Goal: Navigation & Orientation: Find specific page/section

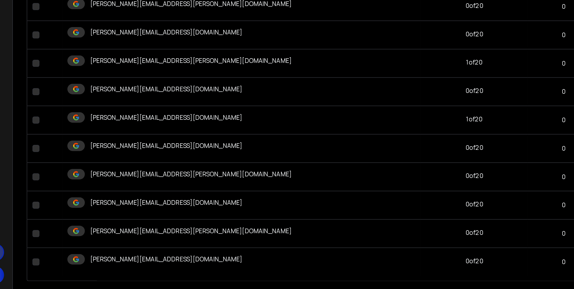
scroll to position [3, 0]
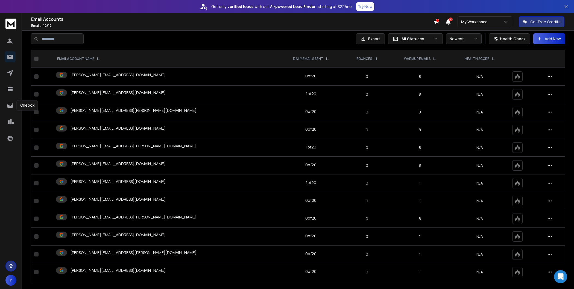
click at [10, 99] on div at bounding box center [11, 90] width 13 height 110
click at [10, 103] on icon at bounding box center [10, 105] width 6 height 5
click at [9, 105] on icon at bounding box center [10, 105] width 7 height 7
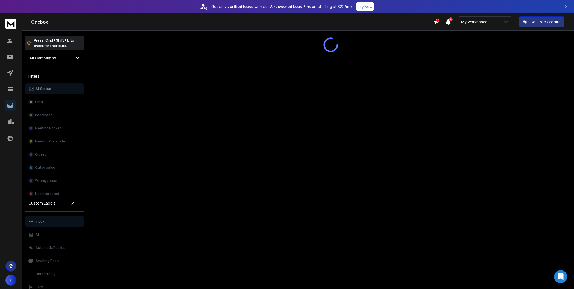
click at [62, 104] on div "All Status Lead Interested Meeting Booked Meeting Completed Closed Out of offic…" at bounding box center [54, 141] width 59 height 116
click at [204, 245] on div "Press Cmd + Shift + k to check for shortcuts. All Campaigns All Campaigns Filte…" at bounding box center [298, 175] width 552 height 289
